Goal: Task Accomplishment & Management: Manage account settings

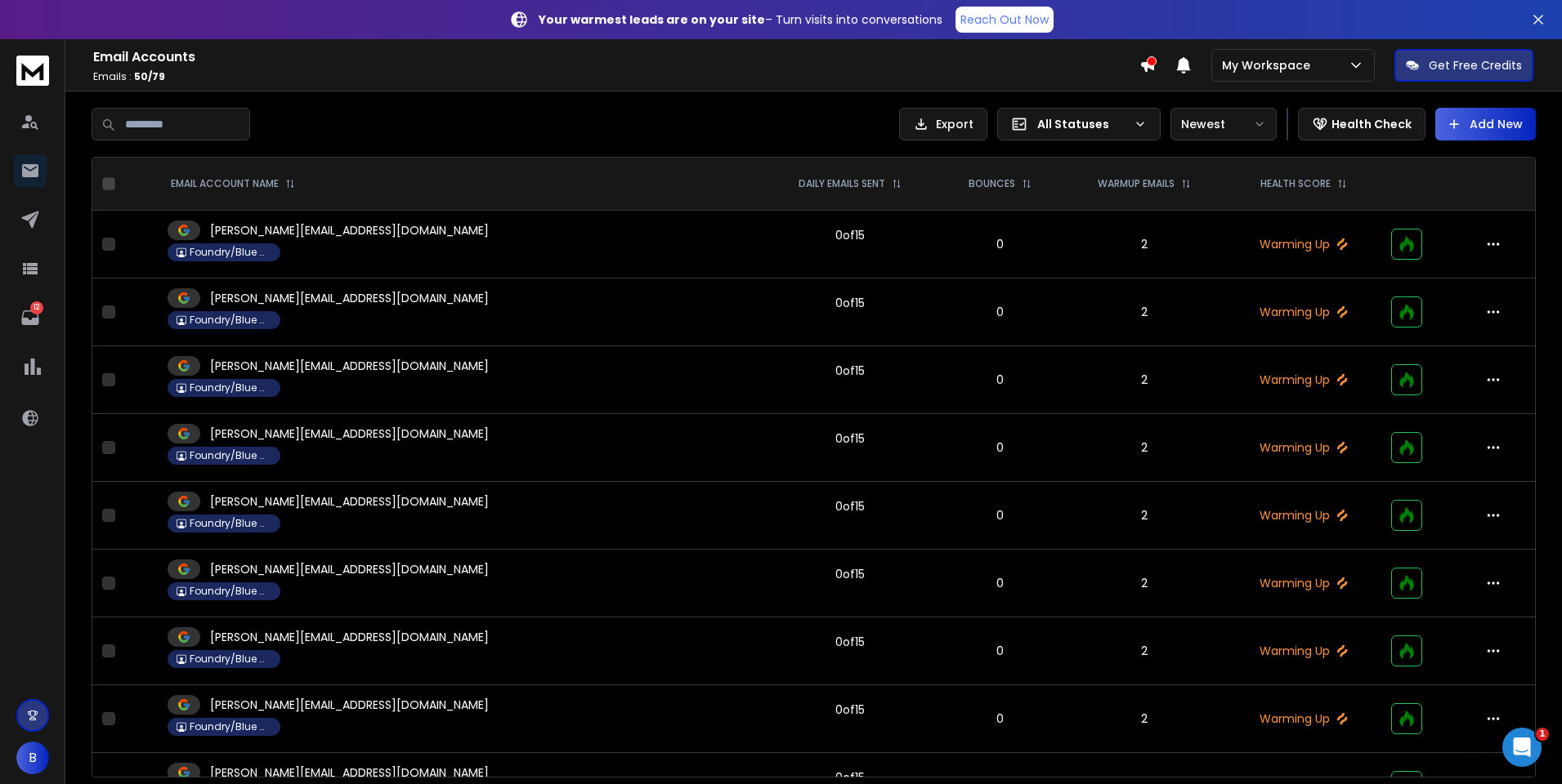
click at [104, 248] on button "button" at bounding box center [109, 244] width 13 height 13
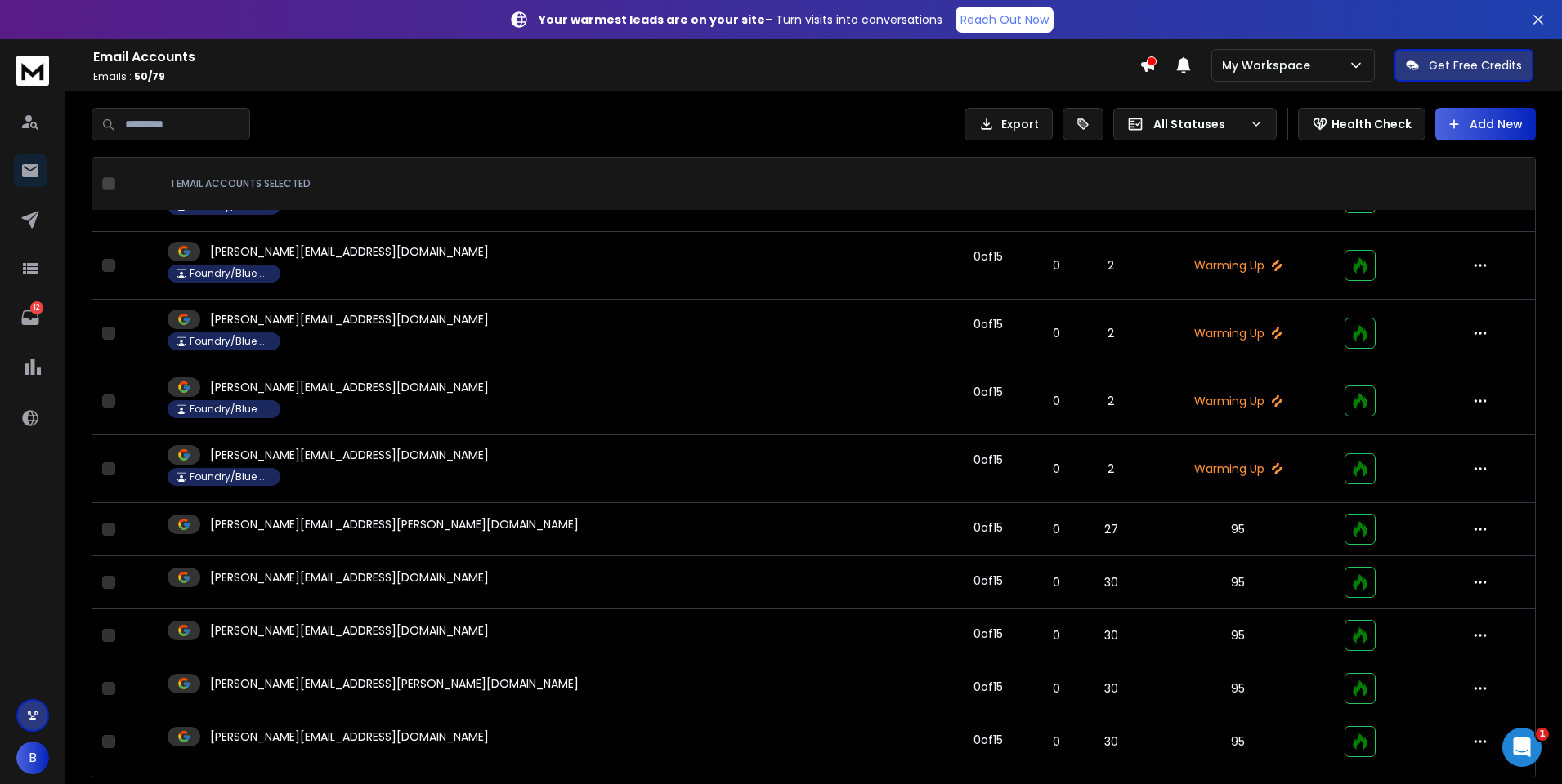
scroll to position [2678, 0]
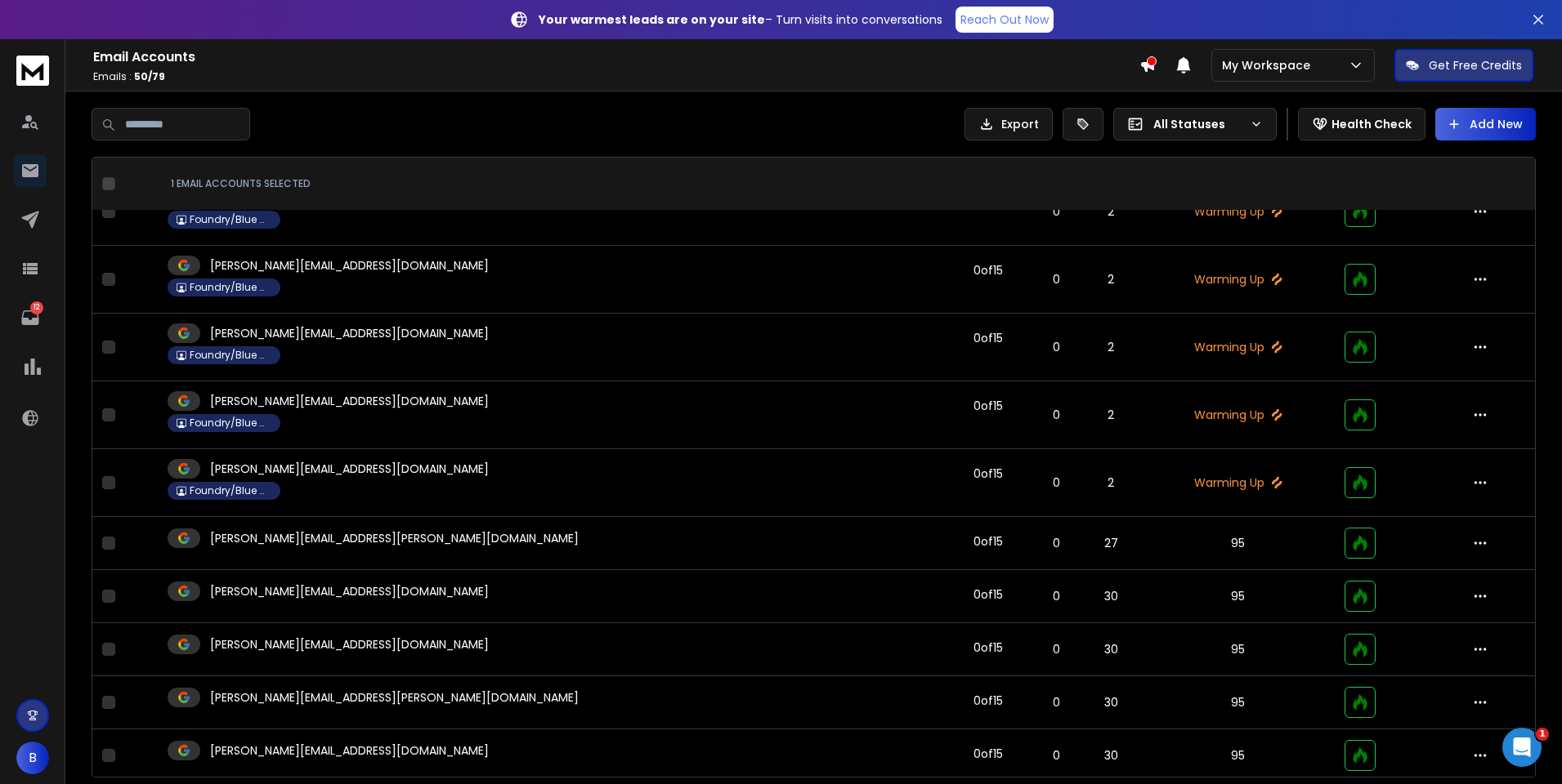
type button "on"
click at [108, 486] on button "button" at bounding box center [109, 482] width 13 height 13
type button "on"
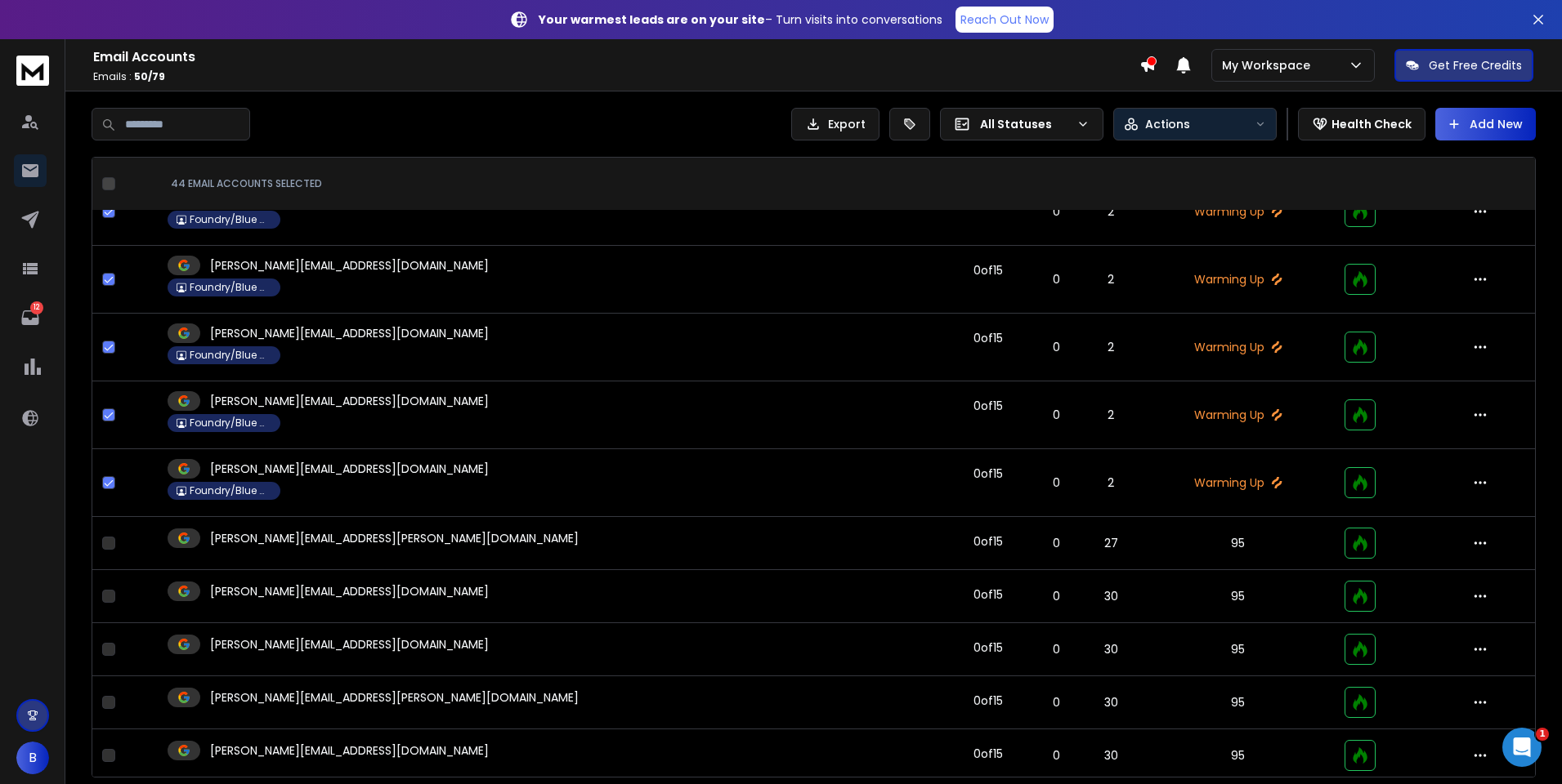
click at [1184, 133] on button "Actions" at bounding box center [1196, 124] width 164 height 33
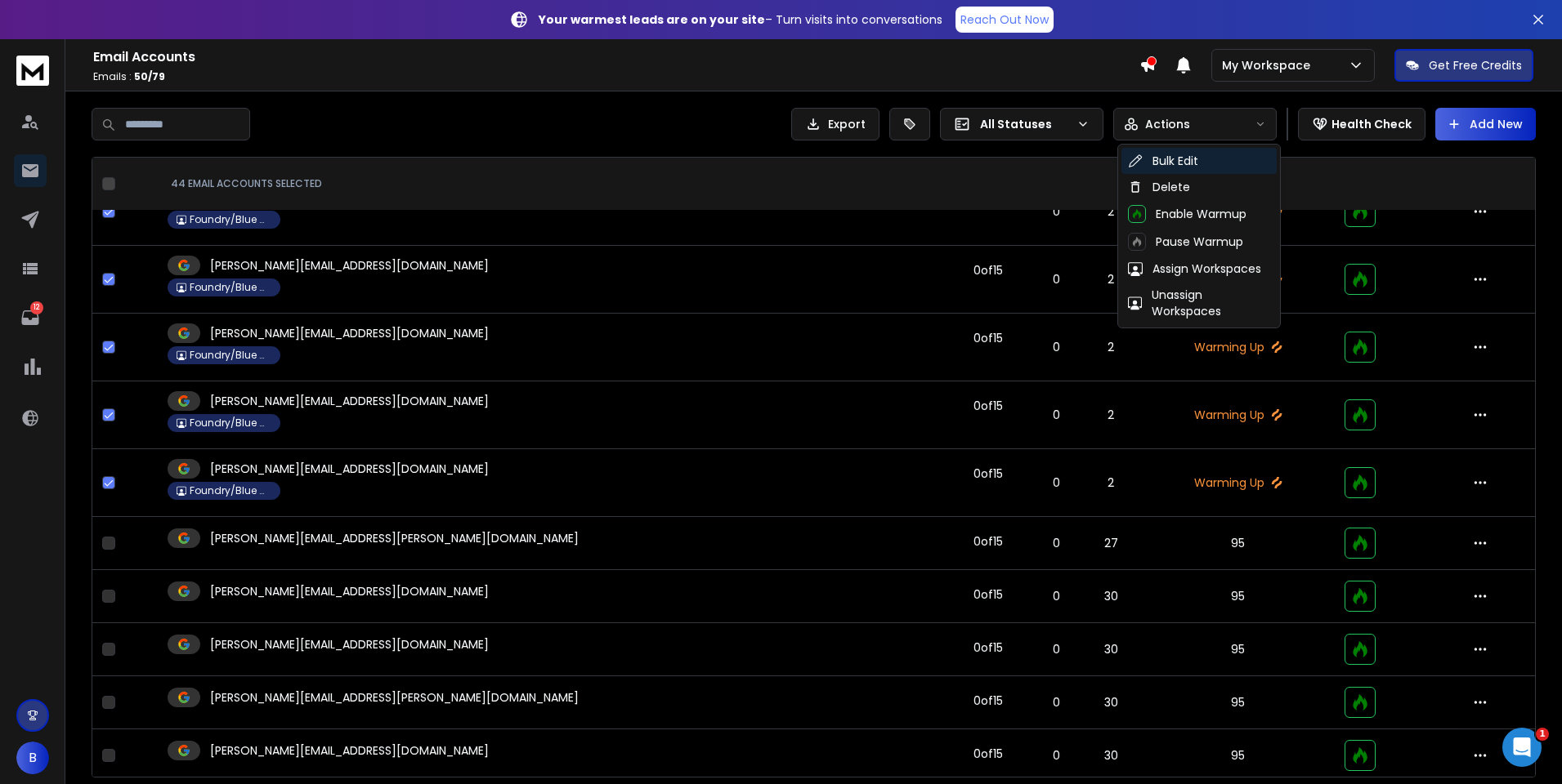
click at [1172, 156] on div "Bulk Edit" at bounding box center [1164, 160] width 71 height 16
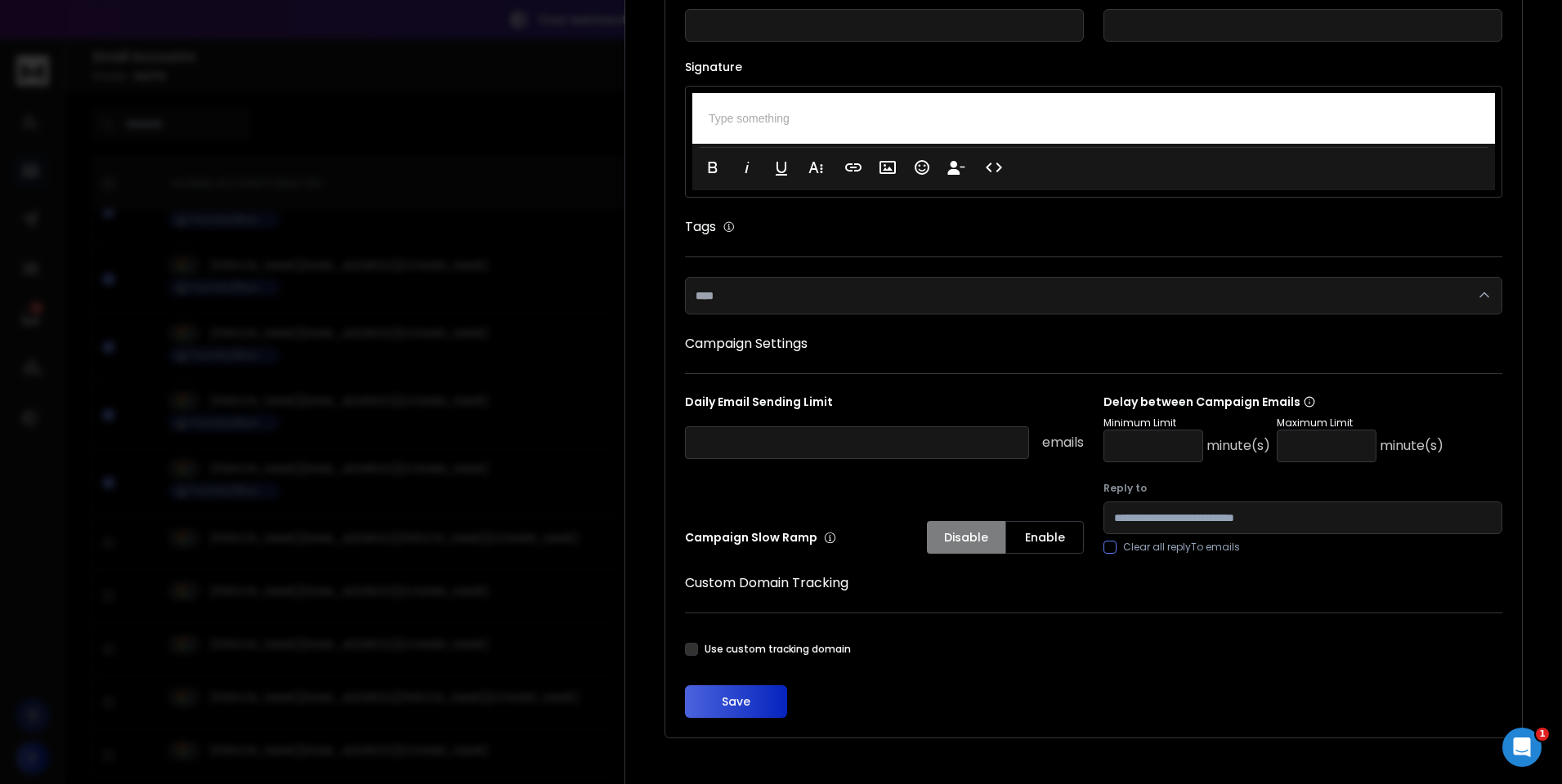
scroll to position [179, 0]
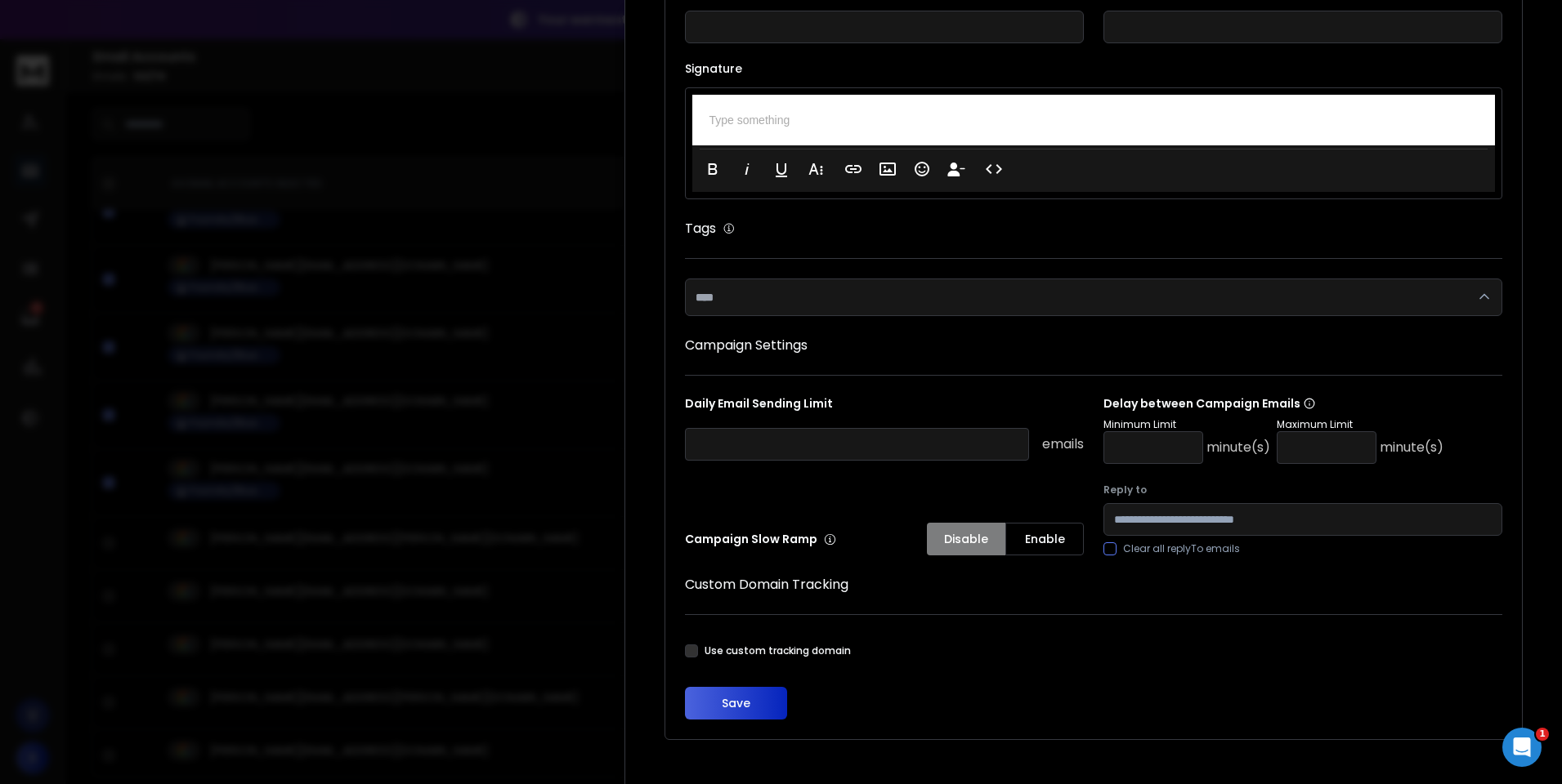
click at [840, 447] on input "number" at bounding box center [857, 445] width 344 height 33
type input "**"
click at [759, 700] on button "Save" at bounding box center [736, 704] width 103 height 33
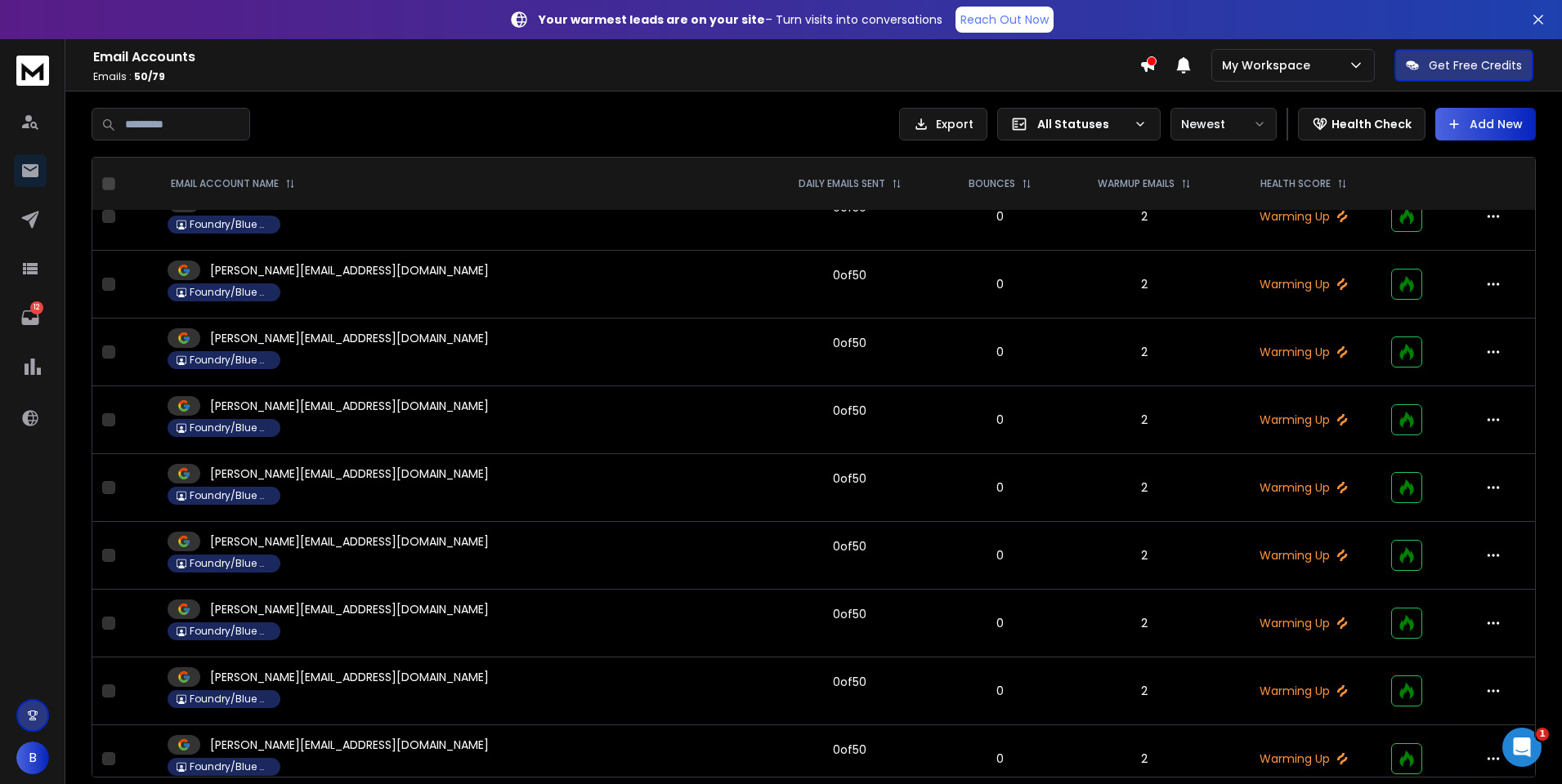
scroll to position [367, 0]
click at [365, 272] on p "[PERSON_NAME][EMAIL_ADDRESS][DOMAIN_NAME]" at bounding box center [349, 270] width 278 height 16
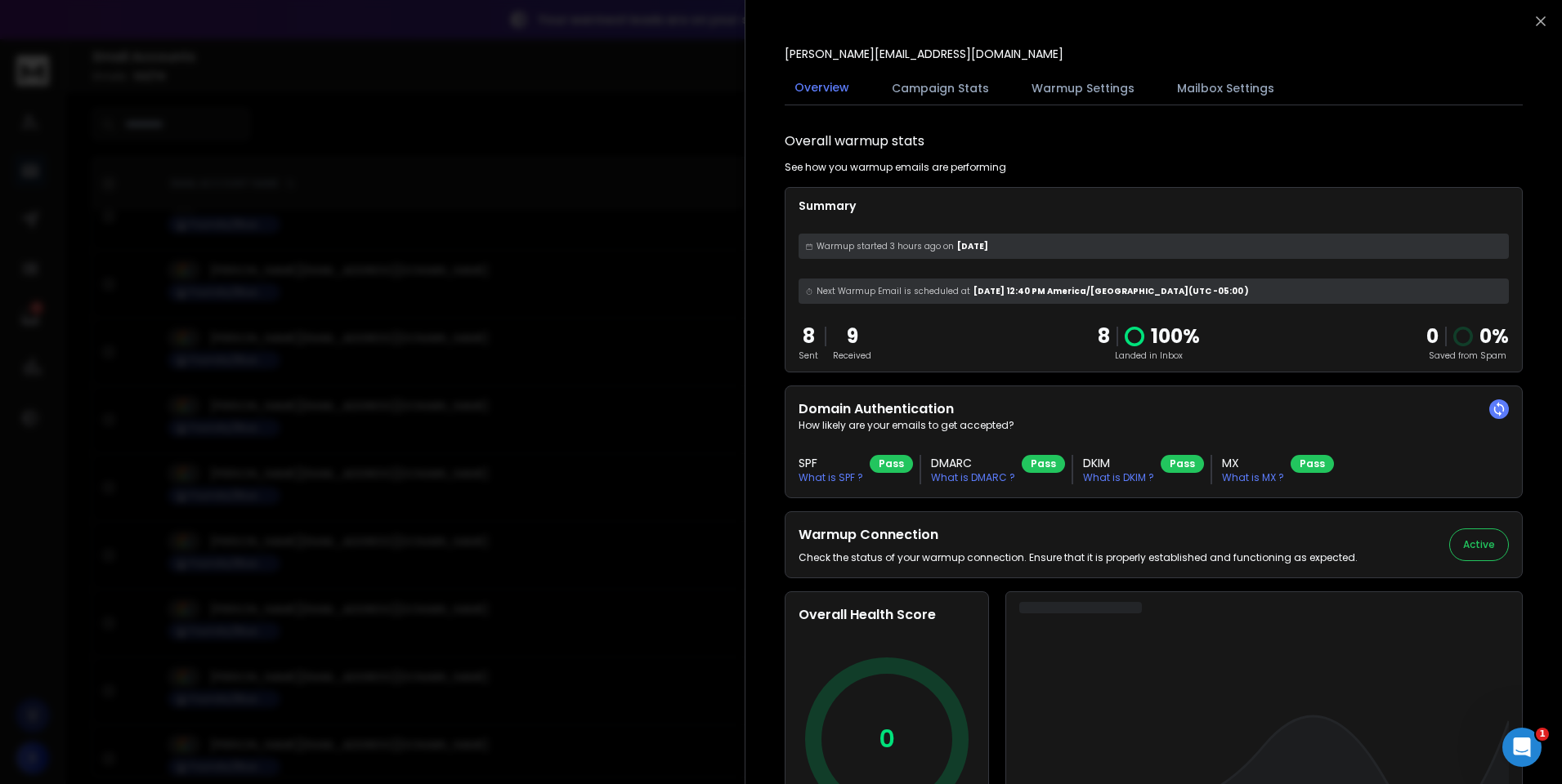
click at [948, 87] on button "Campaign Stats" at bounding box center [940, 89] width 117 height 36
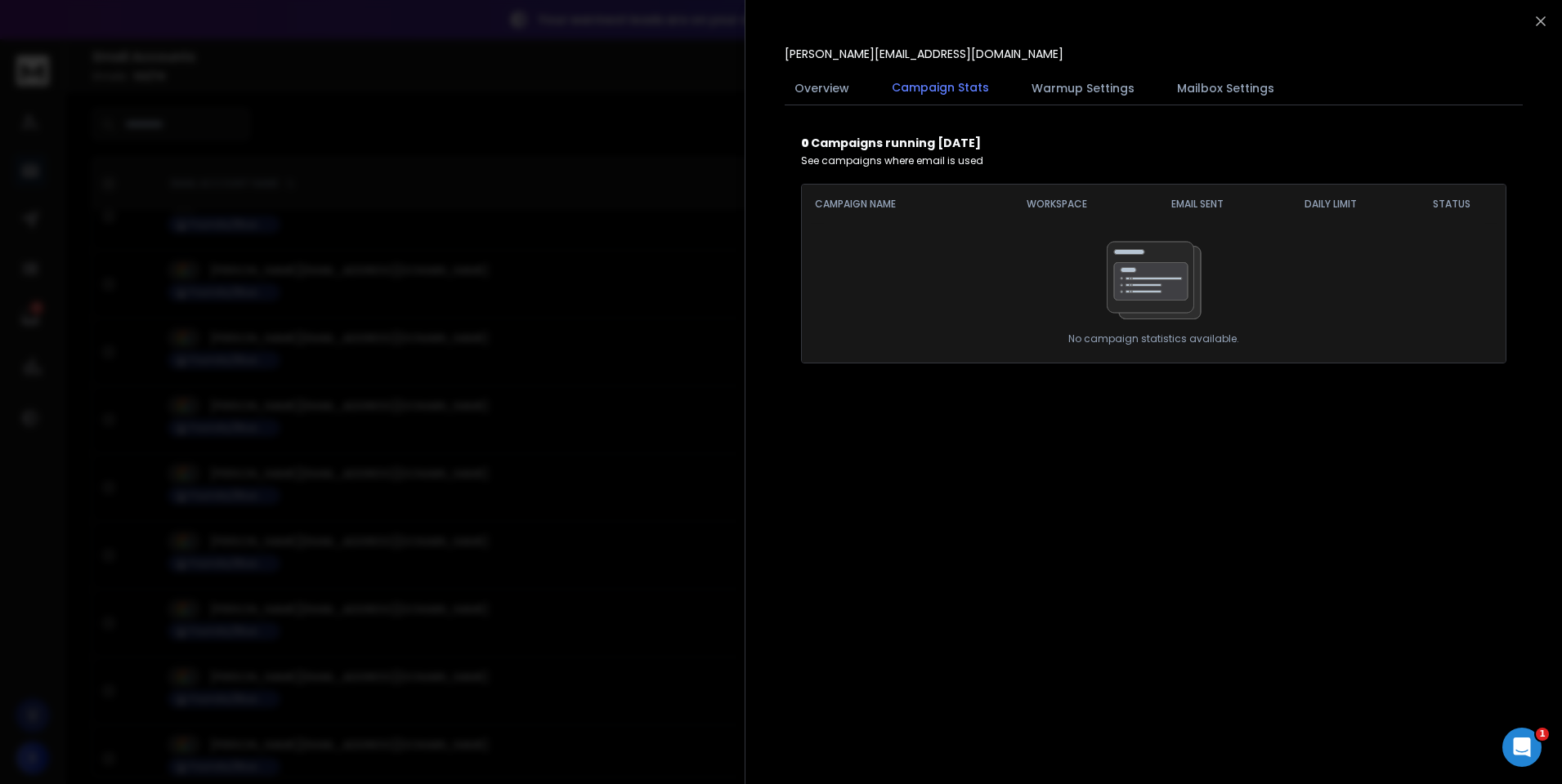
click at [1069, 88] on button "Warmup Settings" at bounding box center [1083, 89] width 122 height 36
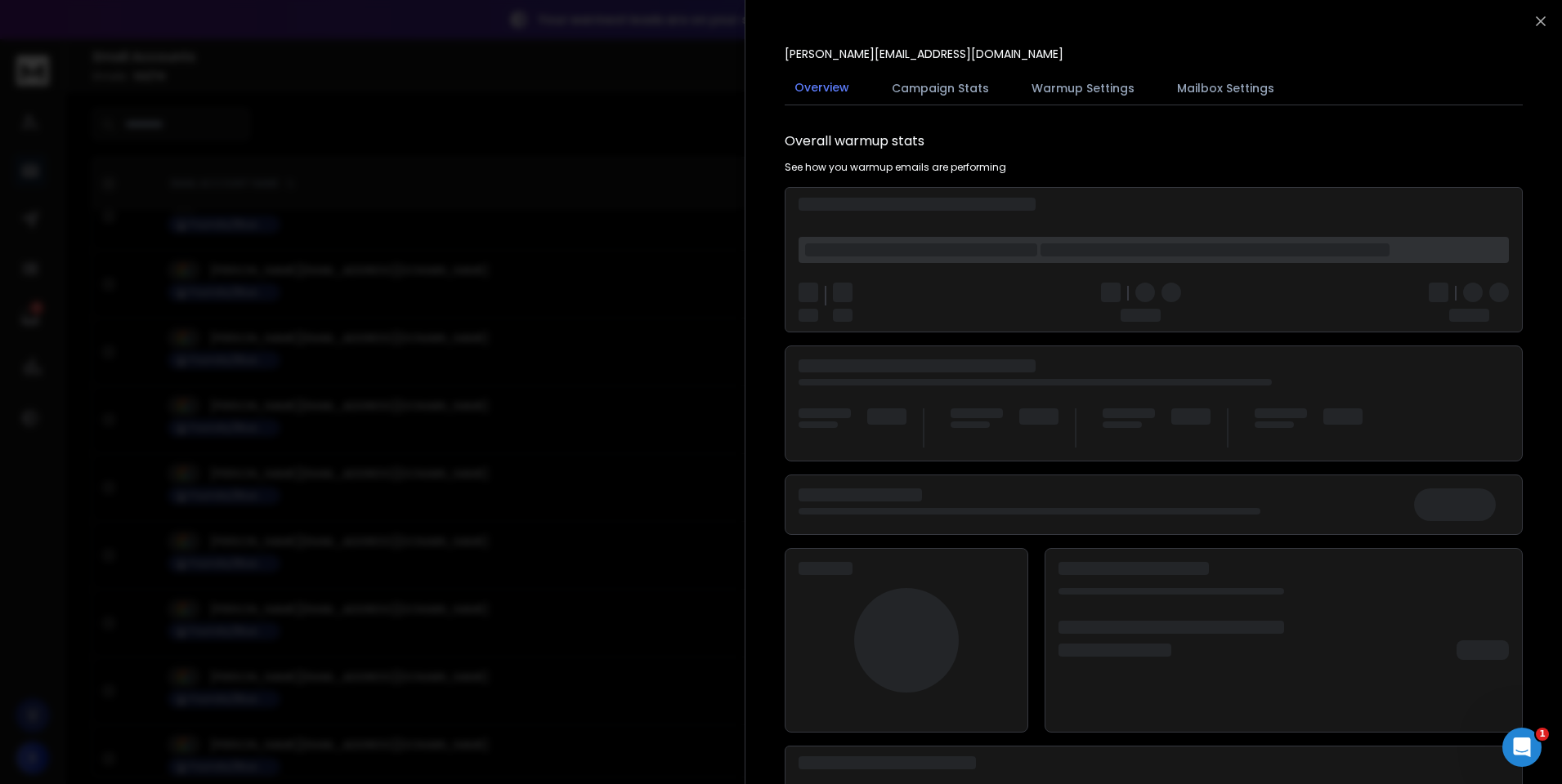
click at [578, 557] on div at bounding box center [781, 392] width 1562 height 784
